Goal: Task Accomplishment & Management: Manage account settings

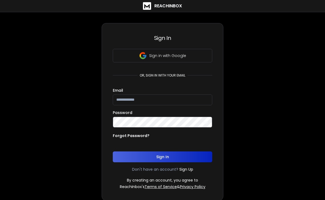
click at [180, 35] on button "Later" at bounding box center [180, 35] width 24 height 14
click at [126, 96] on input "email" at bounding box center [162, 100] width 99 height 11
paste input "**********"
type input "**********"
click at [136, 117] on div "Password" at bounding box center [162, 119] width 99 height 17
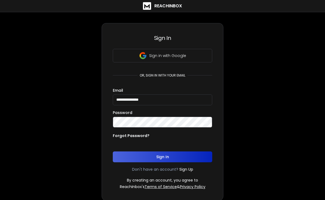
click at [170, 155] on button "Sign In" at bounding box center [162, 157] width 99 height 11
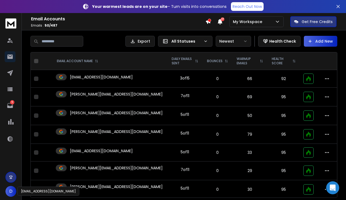
drag, startPoint x: 11, startPoint y: 191, endPoint x: 20, endPoint y: 184, distance: 10.9
click at [11, 191] on span "D" at bounding box center [10, 191] width 11 height 11
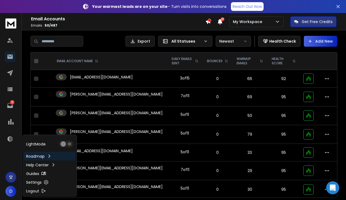
click at [71, 146] on icon at bounding box center [69, 144] width 4 height 4
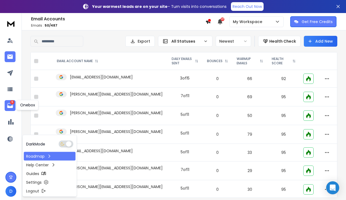
click at [8, 108] on icon at bounding box center [10, 105] width 7 height 7
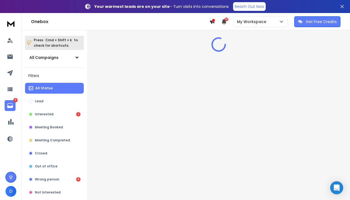
click at [344, 7] on icon at bounding box center [341, 6] width 5 height 5
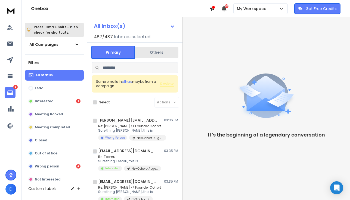
click at [13, 190] on span "D" at bounding box center [10, 189] width 11 height 11
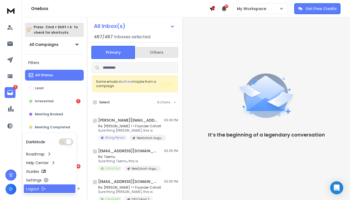
click at [36, 190] on p "Logout" at bounding box center [32, 188] width 13 height 5
